Goal: Navigation & Orientation: Find specific page/section

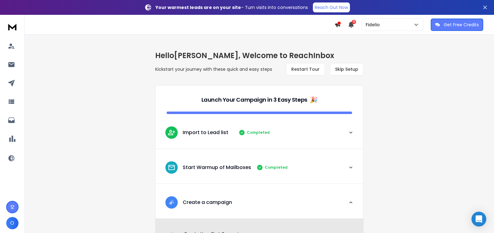
click at [489, 8] on div "Your warmest leads are on your site – Turn visits into conversations Reach Out …" at bounding box center [247, 7] width 494 height 15
click at [486, 8] on icon at bounding box center [486, 8] width 6 height 6
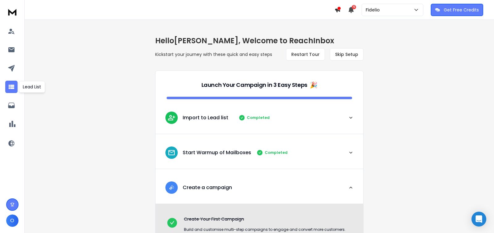
click at [9, 90] on icon at bounding box center [11, 86] width 7 height 7
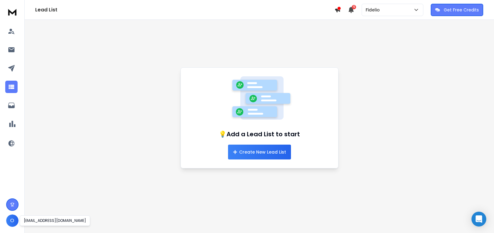
click at [17, 219] on span "O" at bounding box center [12, 220] width 12 height 12
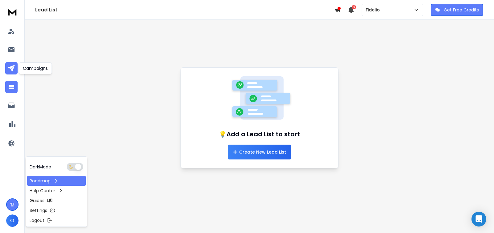
click at [11, 72] on link at bounding box center [11, 68] width 12 height 12
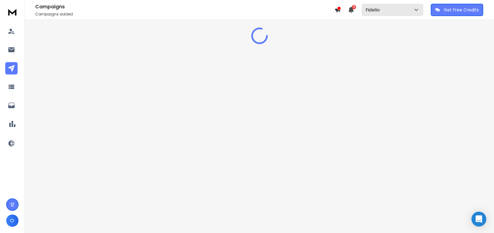
click at [387, 7] on div "Fidelio" at bounding box center [393, 10] width 54 height 6
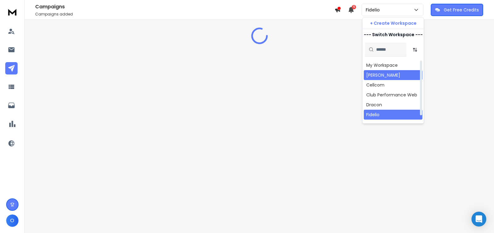
scroll to position [7, 0]
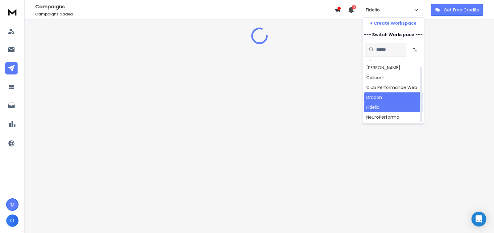
click at [385, 99] on div "Dracon" at bounding box center [393, 97] width 59 height 10
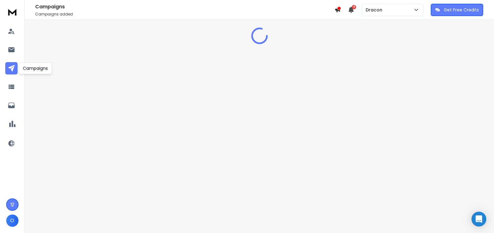
click at [13, 66] on icon at bounding box center [11, 68] width 7 height 7
click at [9, 47] on icon at bounding box center [11, 49] width 7 height 7
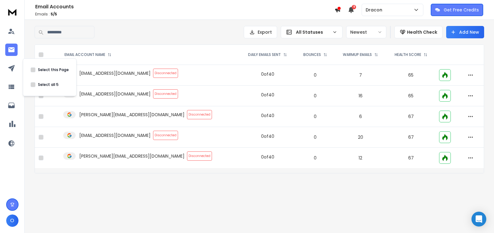
click at [42, 53] on button "Select this Page" at bounding box center [41, 54] width 5 height 5
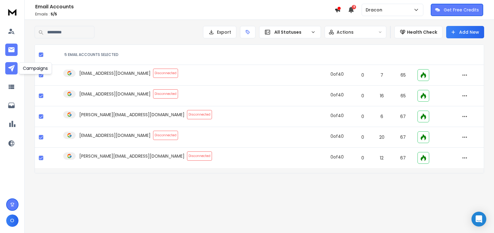
click at [17, 65] on link at bounding box center [11, 68] width 12 height 12
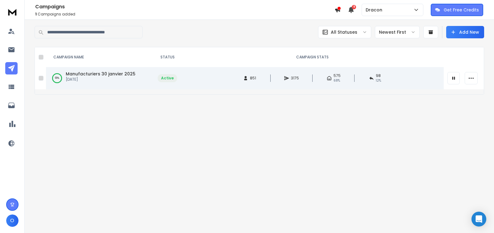
click at [90, 80] on p "[DATE]" at bounding box center [101, 79] width 70 height 5
